Goal: Task Accomplishment & Management: Manage account settings

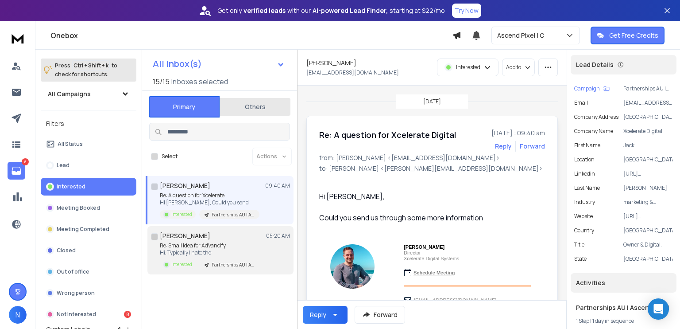
click at [188, 237] on h1 "[PERSON_NAME]" at bounding box center [185, 235] width 51 height 9
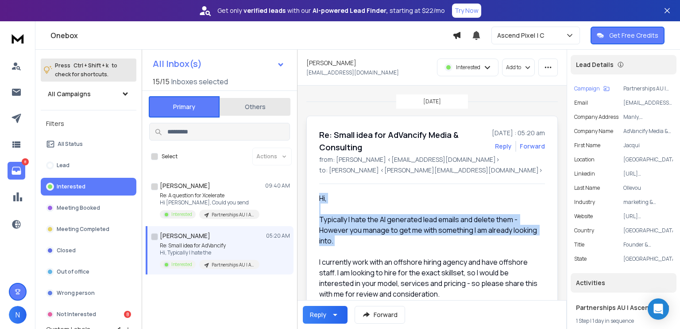
drag, startPoint x: 320, startPoint y: 194, endPoint x: 377, endPoint y: 253, distance: 82.7
click at [377, 253] on div "Hi, Typically I hate the AI generated lead emails and delete them - However you…" at bounding box center [428, 272] width 219 height 159
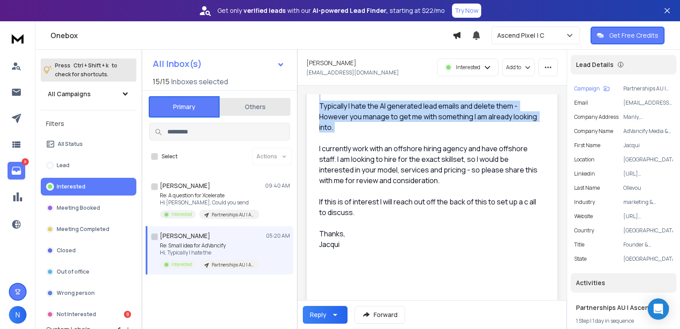
scroll to position [133, 0]
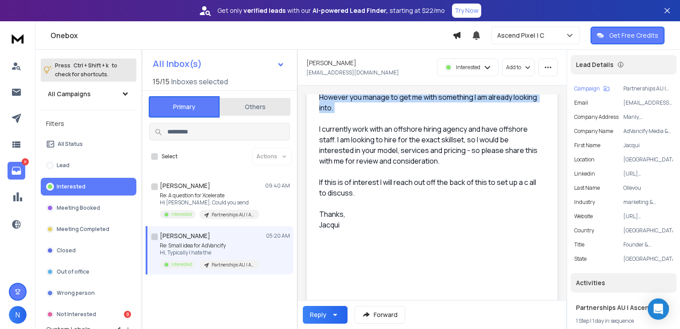
click at [363, 224] on div "Jacqui" at bounding box center [428, 267] width 219 height 96
copy div "Hi, Typically I hate the AI generated lead emails and delete them - However you…"
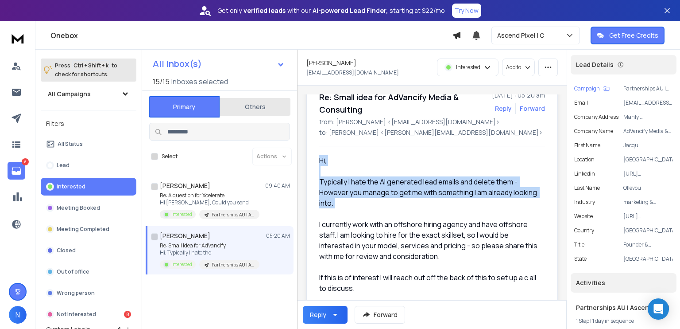
scroll to position [0, 0]
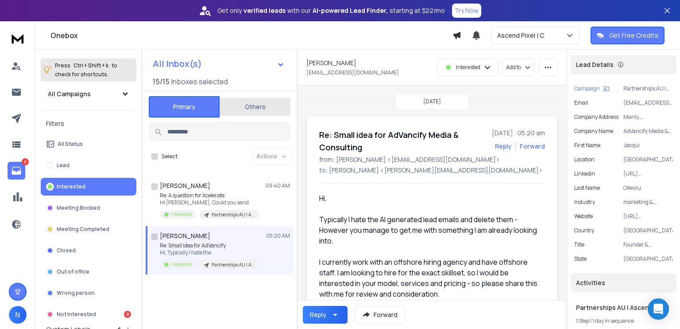
click at [430, 102] on p "[DATE]" at bounding box center [433, 101] width 18 height 7
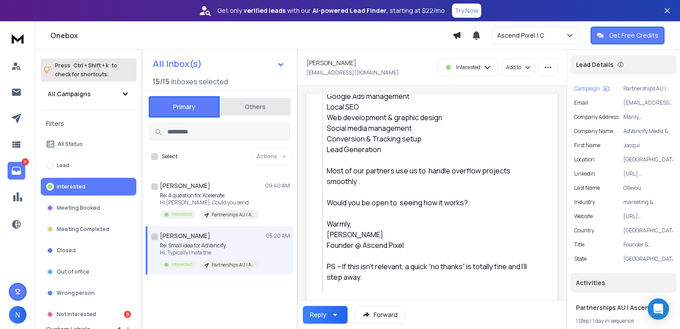
scroll to position [527, 0]
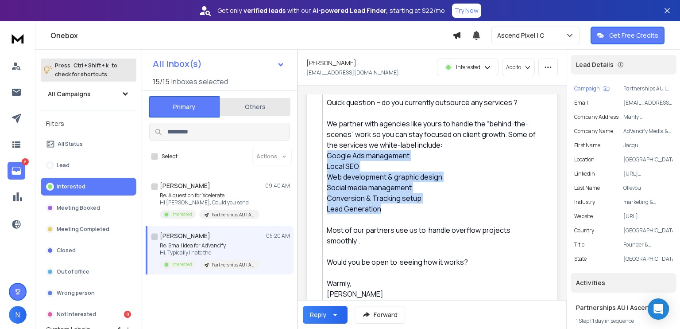
copy ul "Google Ads management Local SEO Web development & graphic design Social media m…"
drag, startPoint x: 326, startPoint y: 153, endPoint x: 389, endPoint y: 206, distance: 81.8
click at [389, 206] on ul "Google Ads management Local SEO Web development & graphic design Social media m…" at bounding box center [432, 187] width 211 height 74
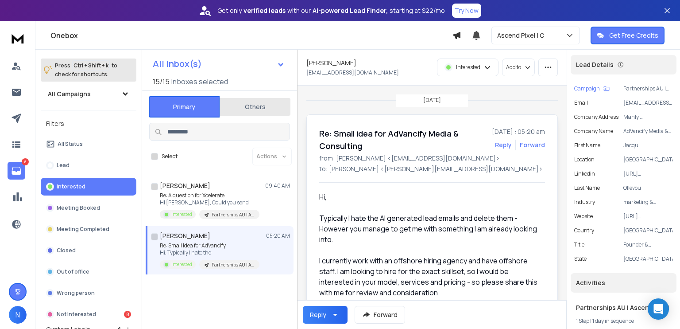
scroll to position [0, 0]
click at [19, 168] on icon at bounding box center [16, 170] width 11 height 11
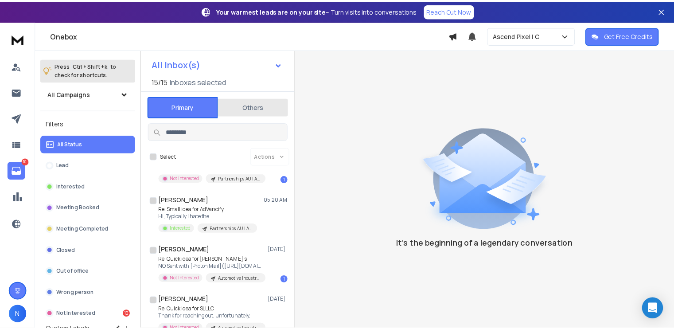
scroll to position [487, 0]
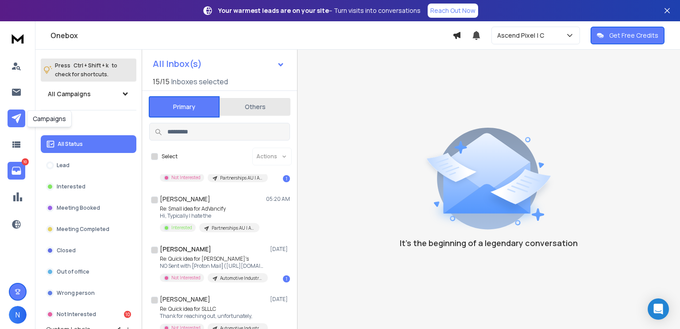
click at [19, 114] on icon at bounding box center [16, 118] width 11 height 11
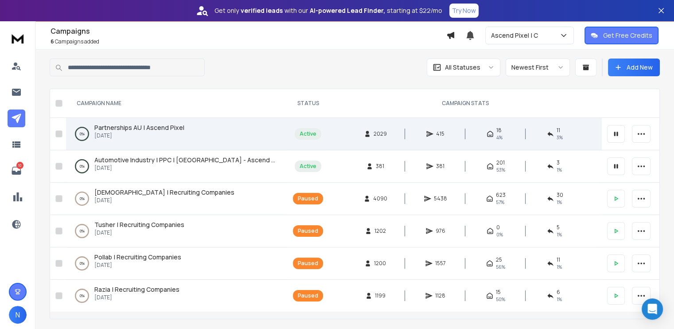
click at [132, 128] on span "Partnerships AU | Ascend Pixel" at bounding box center [139, 127] width 90 height 8
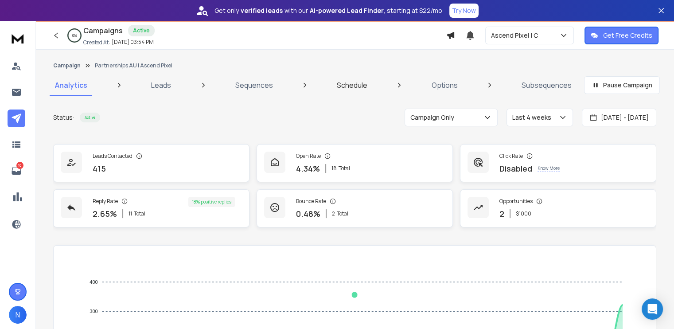
click at [353, 86] on p "Schedule" at bounding box center [352, 85] width 31 height 11
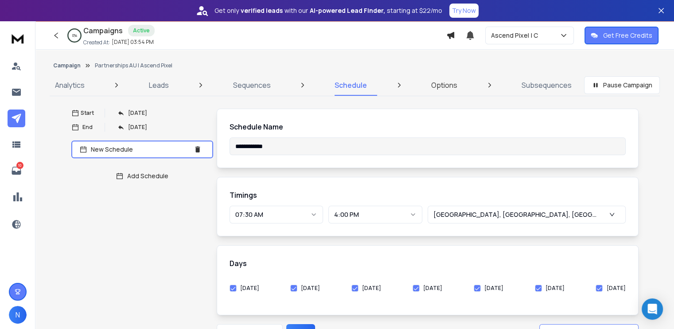
click at [456, 84] on p "Options" at bounding box center [444, 85] width 26 height 11
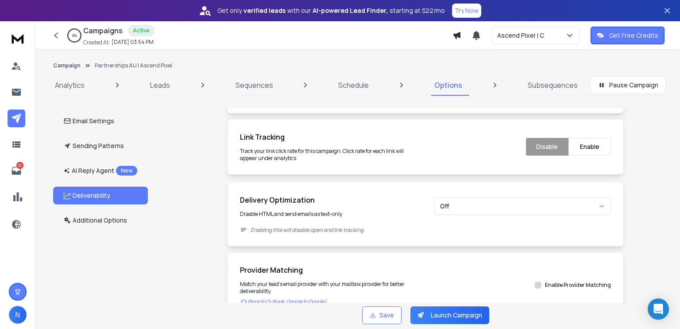
scroll to position [1063, 0]
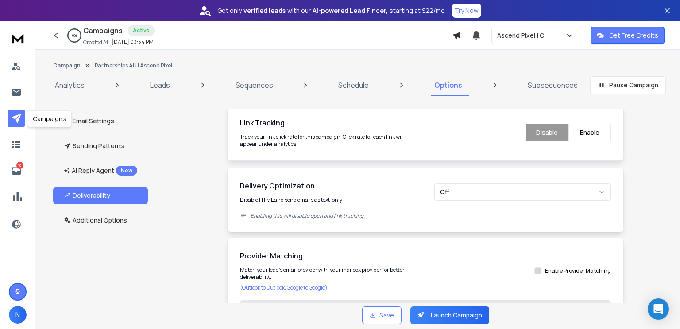
click at [19, 118] on icon at bounding box center [16, 118] width 11 height 11
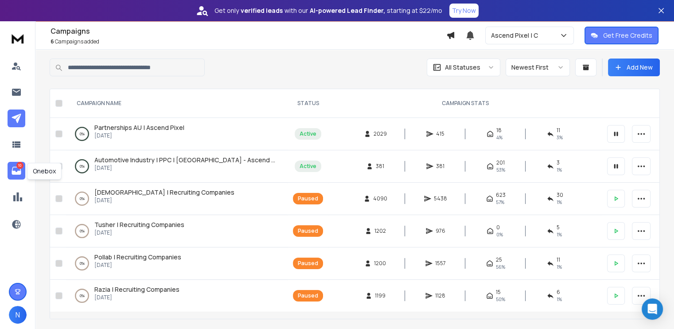
click at [14, 168] on icon at bounding box center [16, 170] width 11 height 11
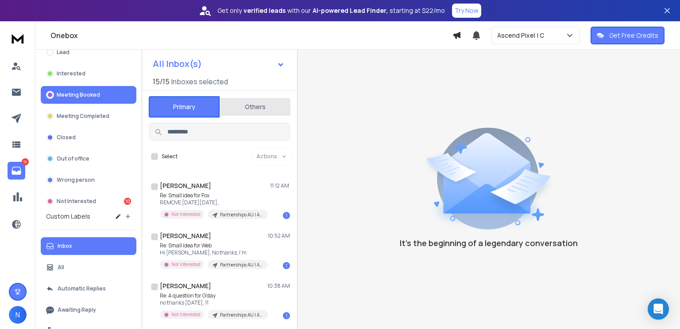
scroll to position [89, 0]
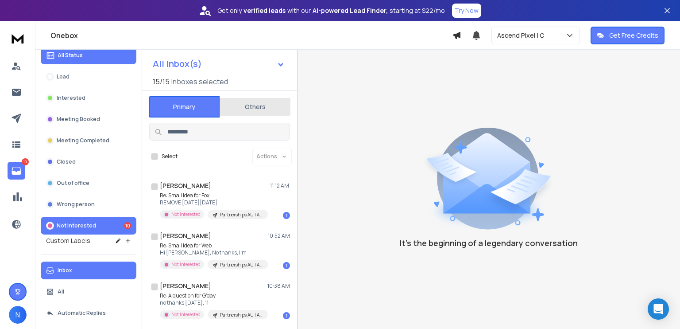
click at [73, 226] on p "Not Interested" at bounding box center [76, 225] width 39 height 7
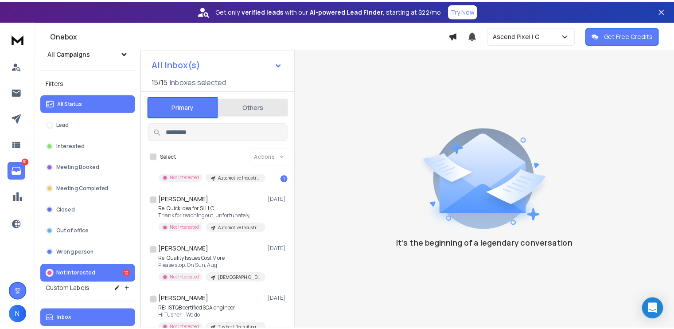
scroll to position [0, 0]
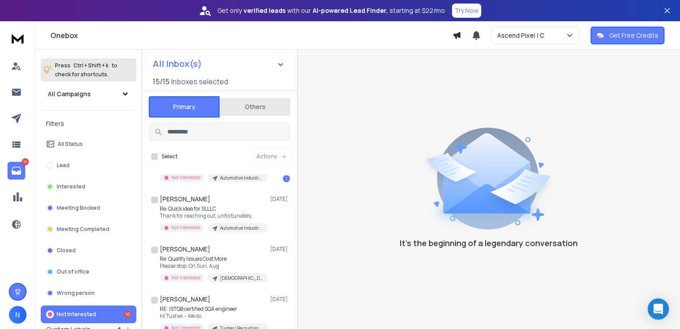
click at [8, 101] on div at bounding box center [18, 93] width 20 height 21
click at [12, 111] on link at bounding box center [17, 118] width 18 height 18
